Goal: Communication & Community: Answer question/provide support

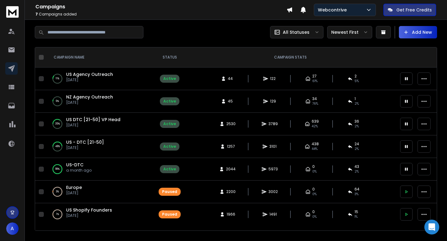
click at [343, 9] on p "Webcontrive" at bounding box center [333, 10] width 31 height 6
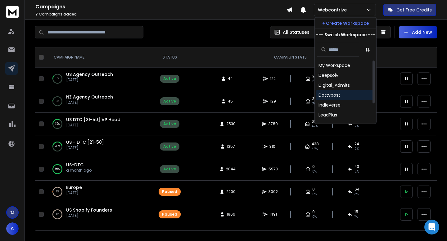
click at [327, 96] on div "Dottypost" at bounding box center [329, 95] width 22 height 6
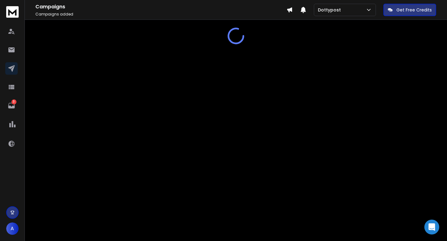
click at [279, 43] on div at bounding box center [236, 36] width 402 height 20
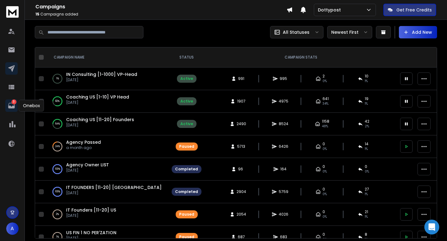
click at [11, 107] on icon at bounding box center [11, 106] width 7 height 6
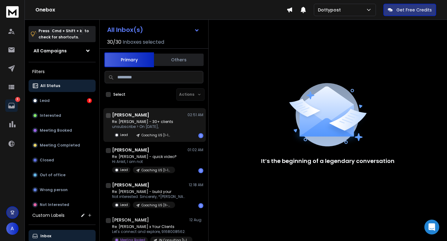
click at [154, 127] on p "unsubscribe > On Aug 13," at bounding box center [143, 126] width 63 height 5
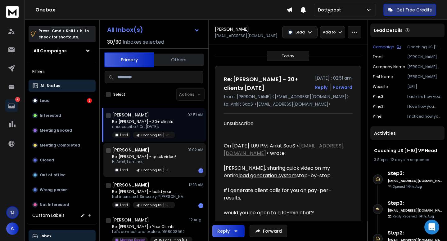
click at [171, 157] on p "Re: Sherika - quick video?" at bounding box center [144, 156] width 65 height 5
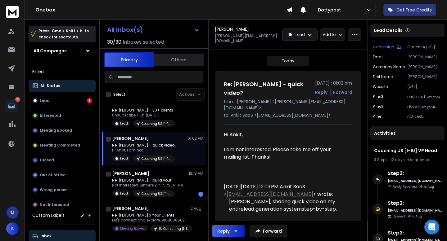
scroll to position [17, 0]
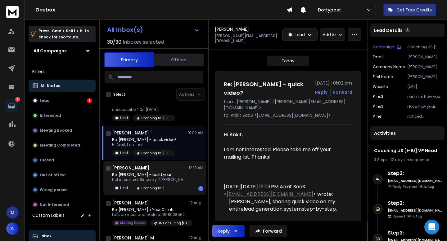
click at [164, 174] on p "Re: [PERSON_NAME] - build your" at bounding box center [149, 174] width 74 height 5
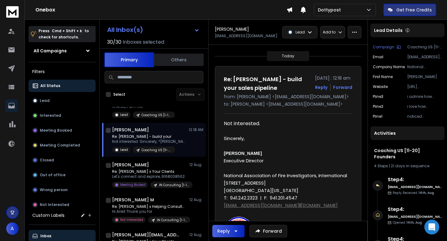
scroll to position [57, 0]
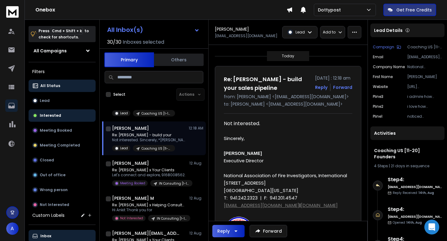
click at [50, 115] on p "Interested" at bounding box center [50, 115] width 21 height 5
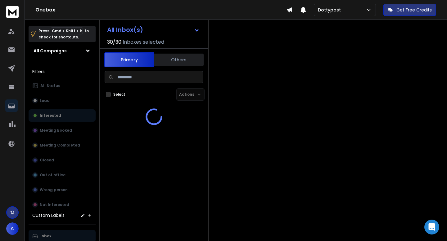
scroll to position [0, 0]
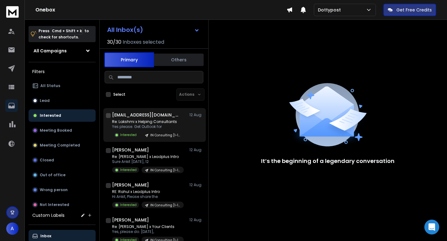
click at [156, 124] on p "Yes please. Get Outlook for" at bounding box center [148, 126] width 72 height 5
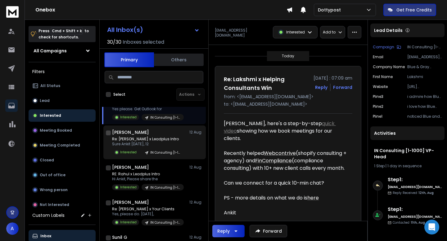
click at [151, 140] on p "Re: [PERSON_NAME] x Leadplus Intro" at bounding box center [148, 139] width 72 height 5
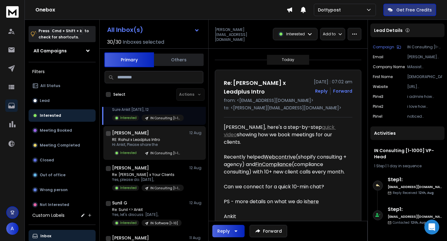
scroll to position [52, 0]
click at [170, 178] on p "Yes, please do. [DATE]," at bounding box center [148, 179] width 72 height 5
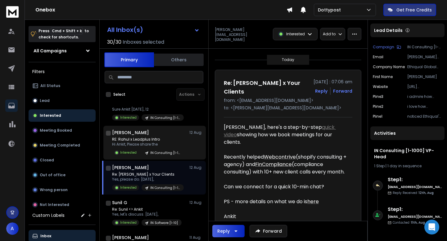
scroll to position [0, 0]
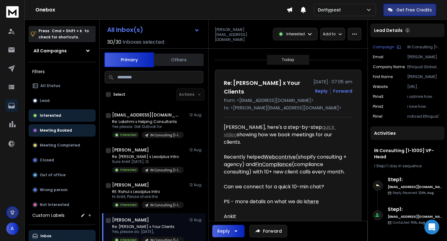
click at [70, 129] on p "Meeting Booked" at bounding box center [56, 130] width 32 height 5
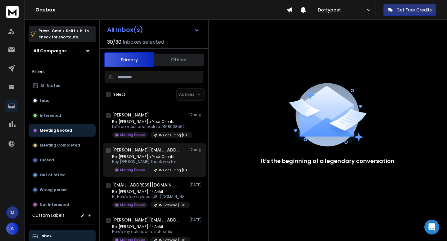
click at [154, 161] on p "Hey Sonali, thank you for" at bounding box center [149, 161] width 74 height 5
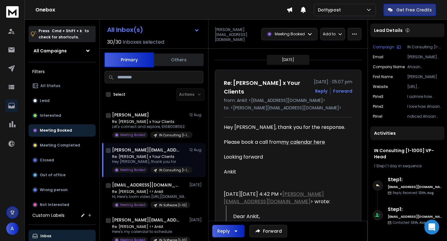
click at [327, 88] on button "Reply" at bounding box center [321, 91] width 12 height 6
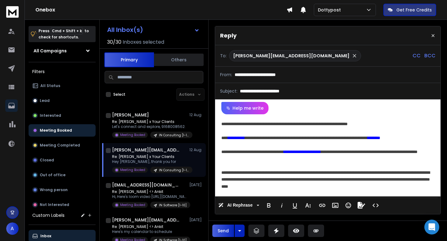
click at [304, 125] on div "**********" at bounding box center [326, 124] width 211 height 7
click at [252, 123] on div "**********" at bounding box center [326, 124] width 211 height 7
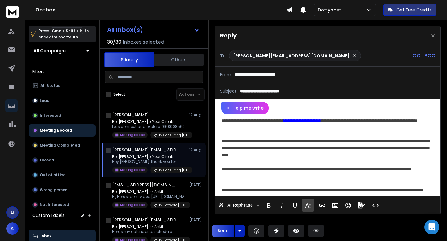
scroll to position [36, 0]
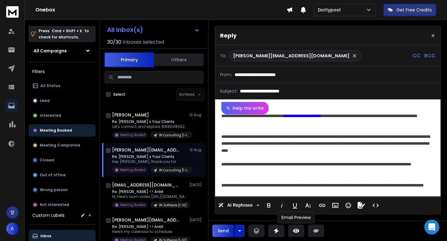
click at [295, 234] on icon at bounding box center [296, 231] width 6 height 6
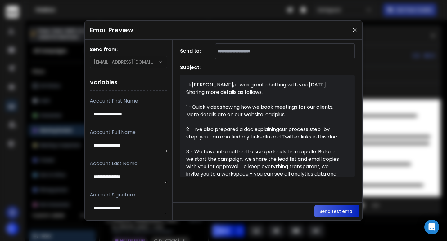
click at [354, 29] on icon at bounding box center [354, 30] width 5 height 5
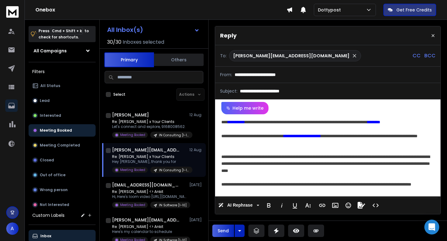
scroll to position [0, 0]
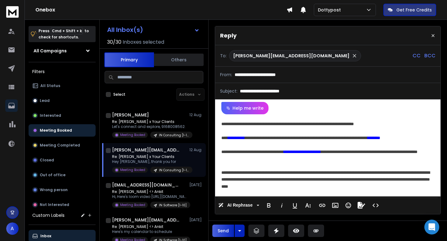
click at [233, 136] on link "**********" at bounding box center [236, 138] width 17 height 4
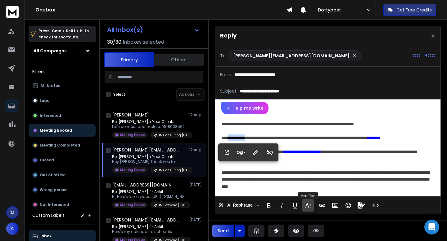
click at [309, 206] on icon "button" at bounding box center [307, 205] width 7 height 7
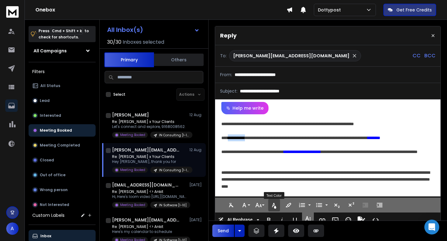
click at [275, 207] on icon "button" at bounding box center [274, 206] width 4 height 6
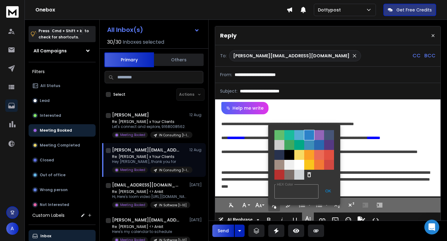
click at [311, 135] on span "Color#2C82C9" at bounding box center [309, 135] width 10 height 10
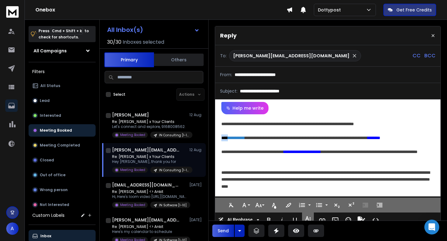
click at [380, 138] on link "********" at bounding box center [373, 138] width 13 height 4
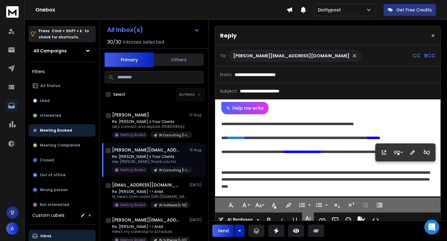
click at [380, 138] on link "********" at bounding box center [373, 138] width 13 height 4
click at [275, 206] on icon "button" at bounding box center [273, 205] width 7 height 7
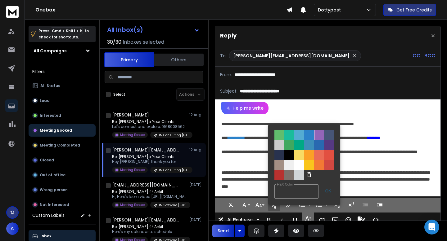
click at [307, 133] on span "Color#2C82C9" at bounding box center [309, 135] width 10 height 10
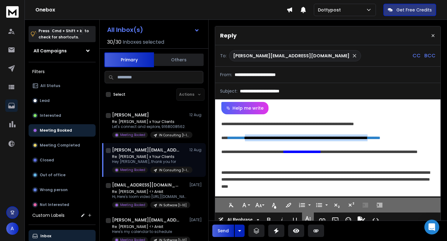
click at [297, 152] on link "**********" at bounding box center [302, 152] width 37 height 4
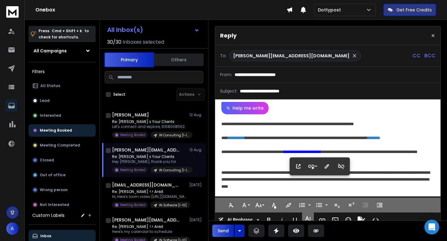
click at [297, 152] on link "**********" at bounding box center [302, 152] width 37 height 4
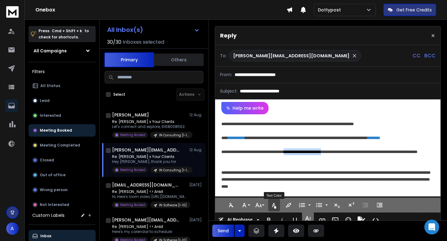
click at [273, 205] on icon "button" at bounding box center [274, 206] width 4 height 6
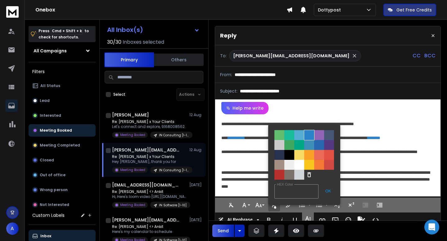
click at [310, 133] on span "Color#2C82C9" at bounding box center [309, 135] width 10 height 10
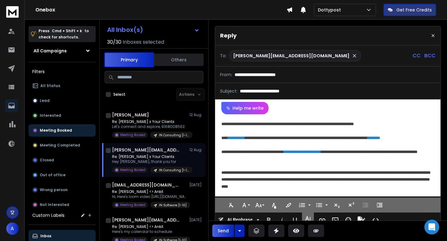
click at [295, 171] on div "**********" at bounding box center [326, 179] width 211 height 21
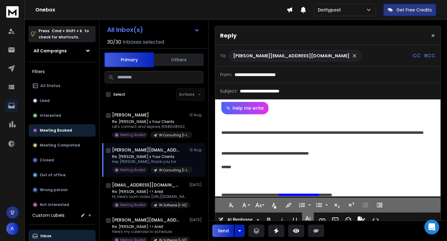
scroll to position [90, 0]
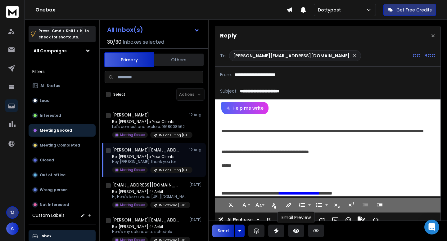
click at [292, 231] on button at bounding box center [296, 231] width 16 height 12
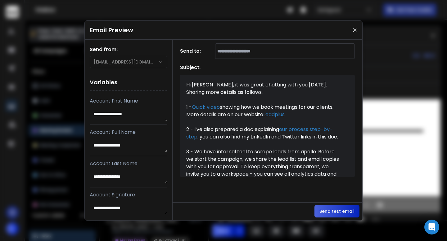
scroll to position [0, 0]
click at [355, 30] on icon at bounding box center [354, 30] width 3 height 3
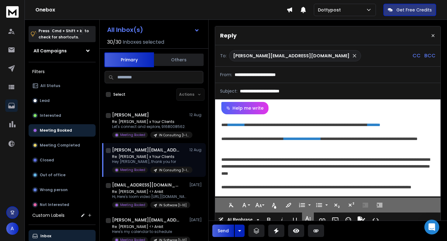
scroll to position [0, 0]
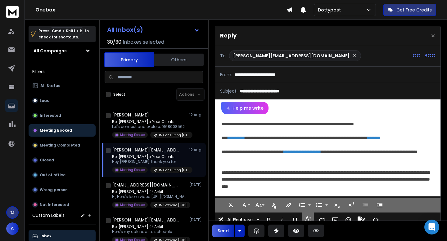
click at [259, 161] on div "**********" at bounding box center [326, 156] width 211 height 14
click at [222, 231] on button "Send" at bounding box center [223, 231] width 22 height 12
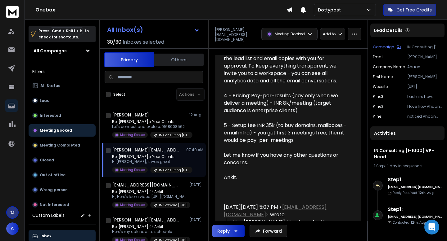
scroll to position [166, 0]
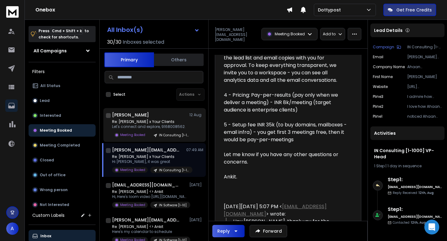
click at [159, 119] on div "Utkarsh Juneja 12 Aug Re: Utkarsh x Your Clients Let's connect and explore, 916…" at bounding box center [157, 125] width 91 height 26
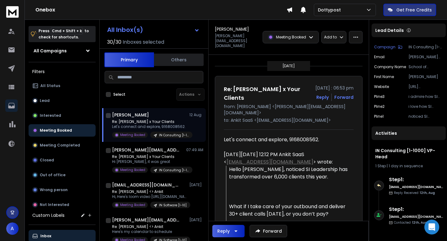
click at [306, 104] on p "from: Utkarsh Juneja <utkarsh@sileadership.in>" at bounding box center [289, 110] width 130 height 12
copy p "sileadership.in"
click at [337, 151] on div "On Tue, Aug 12, 2025, 12:12 PM Ankit SaaS < ankit.saas@dottypostnew.com > wrote:" at bounding box center [286, 158] width 125 height 15
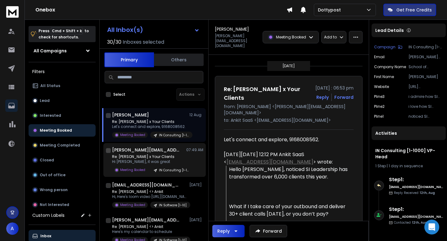
click at [157, 159] on p "Re: [PERSON_NAME] x Your Clients" at bounding box center [149, 156] width 74 height 5
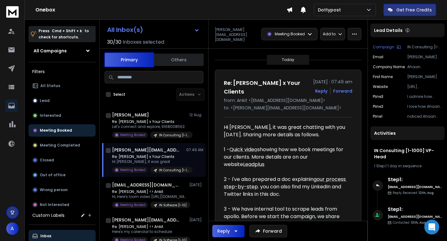
click at [303, 32] on p "Meeting Booked" at bounding box center [290, 34] width 30 height 5
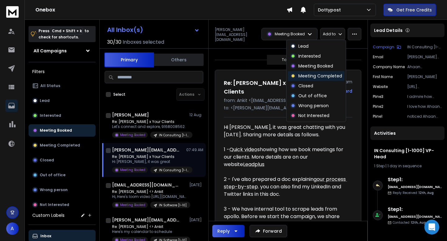
click at [308, 75] on p "Meeting Completed" at bounding box center [320, 76] width 44 height 6
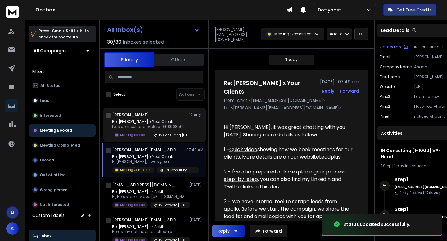
click at [156, 122] on p "Re: [PERSON_NAME] x Your Clients" at bounding box center [149, 121] width 74 height 5
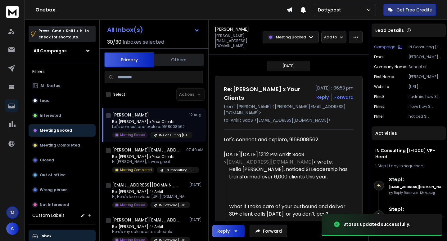
click at [224, 231] on div "Reply" at bounding box center [223, 231] width 12 height 6
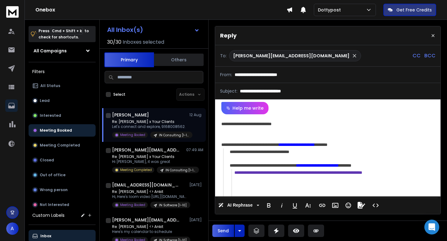
click at [221, 231] on button "Send" at bounding box center [223, 231] width 22 height 12
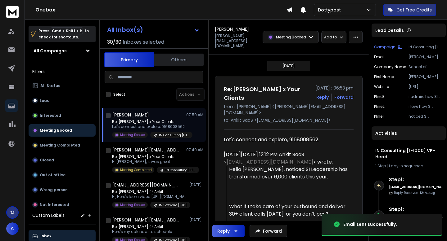
click at [305, 31] on div "Meeting Booked" at bounding box center [291, 37] width 56 height 12
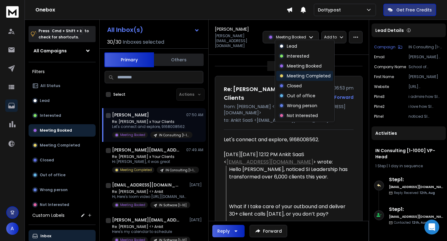
click at [304, 75] on p "Meeting Completed" at bounding box center [309, 76] width 44 height 6
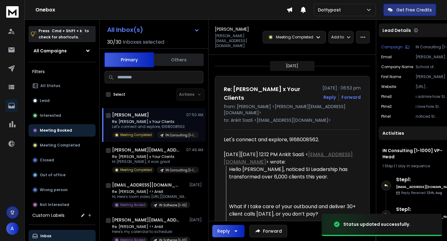
click at [167, 122] on p "Re: [PERSON_NAME] x Your Clients" at bounding box center [149, 121] width 74 height 5
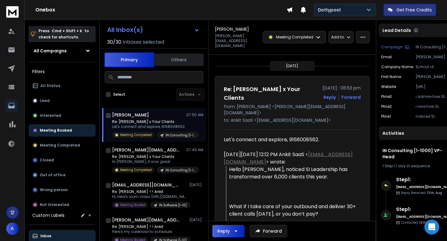
click at [335, 10] on p "Dottypost" at bounding box center [330, 10] width 25 height 6
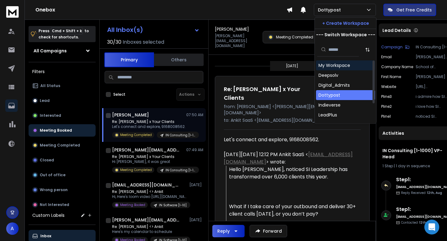
click at [331, 65] on div "My Workspace" at bounding box center [334, 65] width 32 height 6
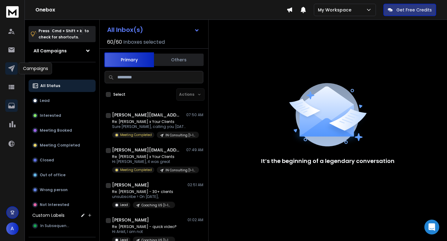
click at [11, 73] on link at bounding box center [11, 68] width 12 height 12
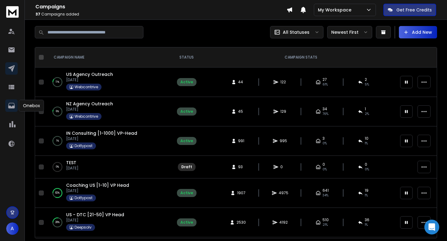
click at [13, 106] on icon at bounding box center [11, 106] width 7 height 6
